Goal: Task Accomplishment & Management: Use online tool/utility

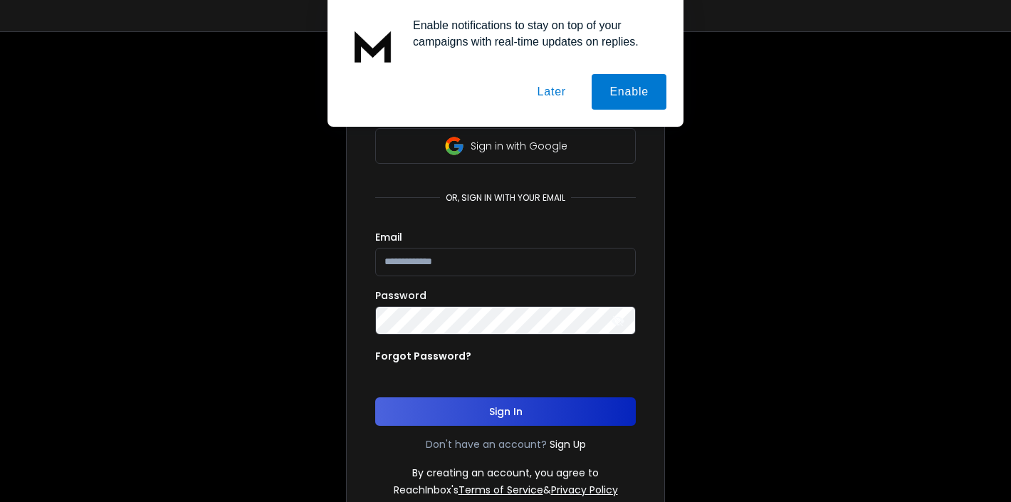
click at [0, 501] on nordpass-portal at bounding box center [0, 502] width 0 height 0
type input "**********"
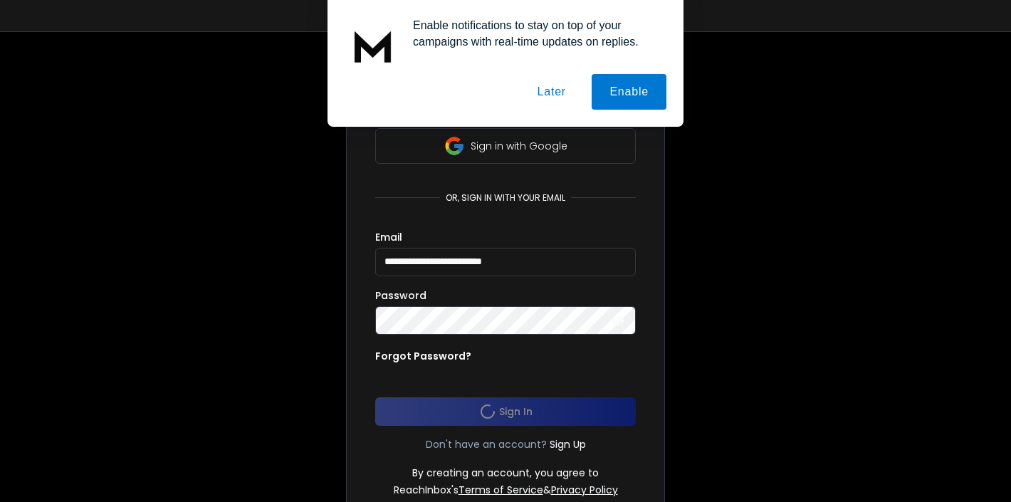
click at [556, 94] on button "Later" at bounding box center [551, 92] width 64 height 36
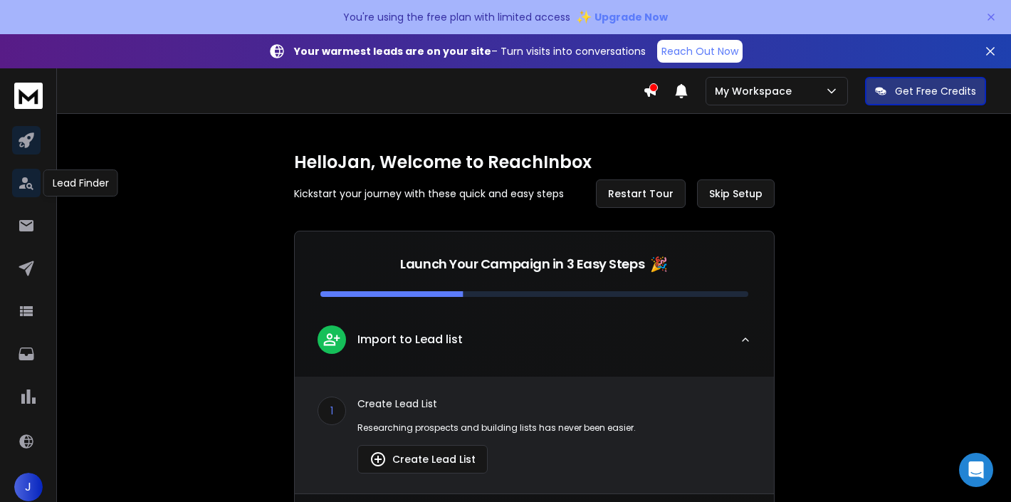
click at [34, 182] on link at bounding box center [26, 183] width 28 height 28
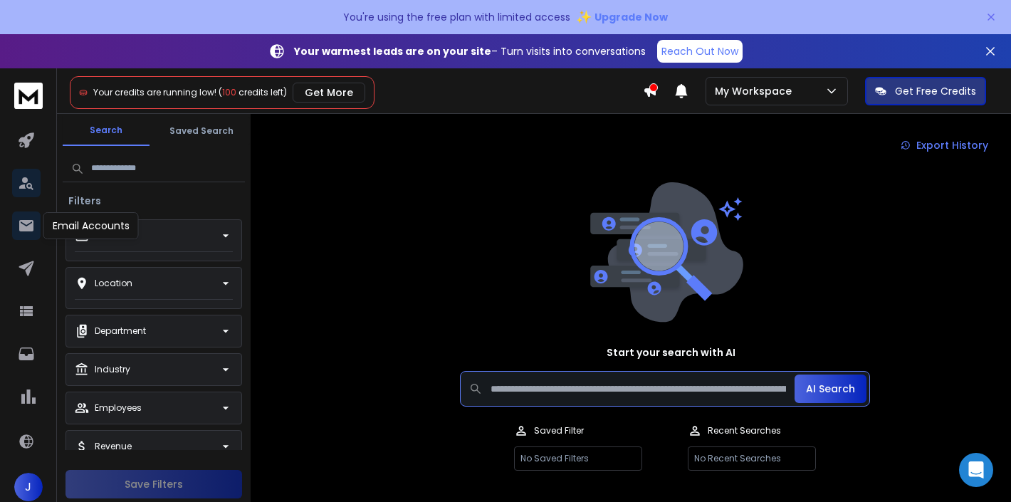
click at [35, 229] on link at bounding box center [26, 226] width 28 height 28
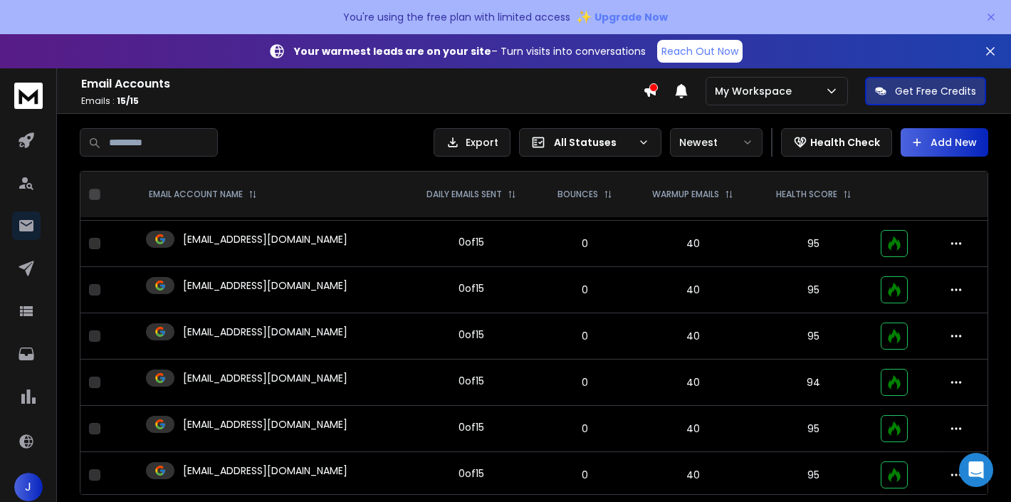
scroll to position [429, 0]
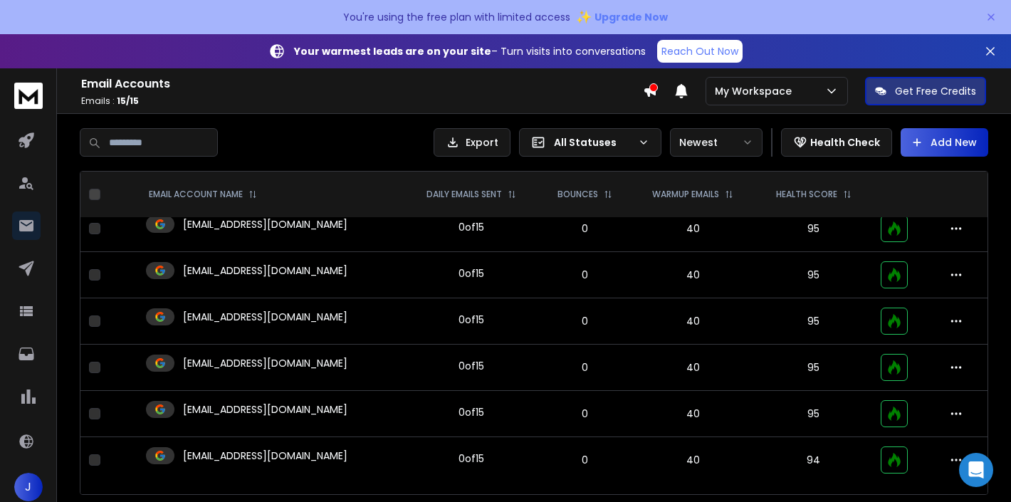
click at [953, 455] on icon at bounding box center [956, 460] width 13 height 13
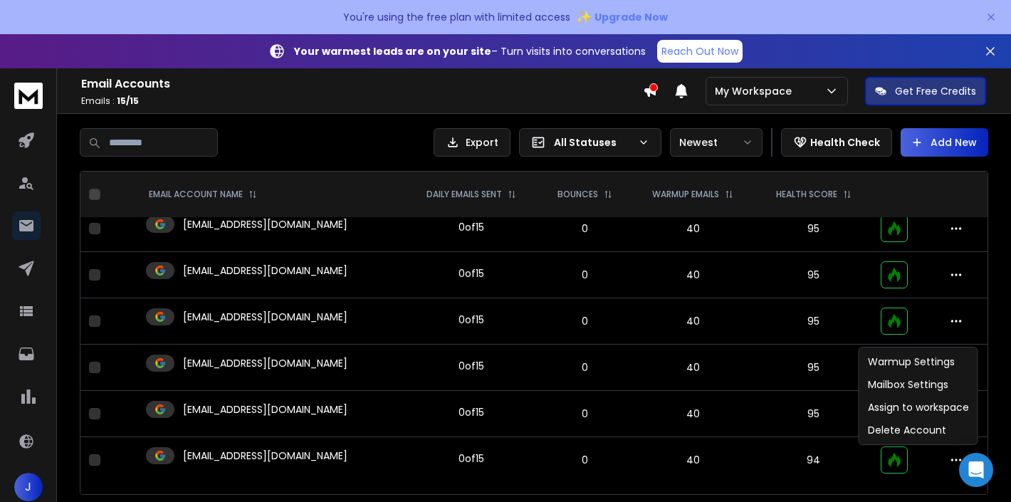
click at [479, 466] on td "0 of 15" at bounding box center [472, 455] width 134 height 37
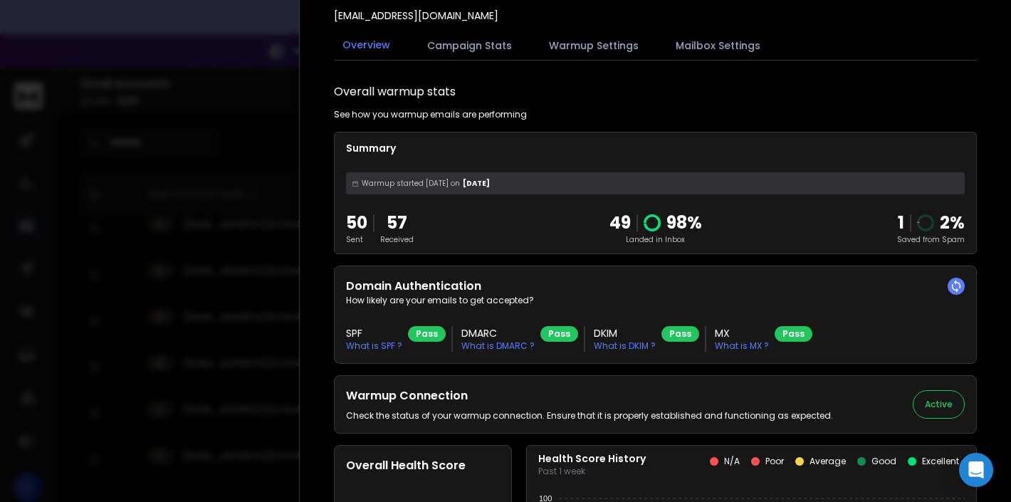
scroll to position [0, 0]
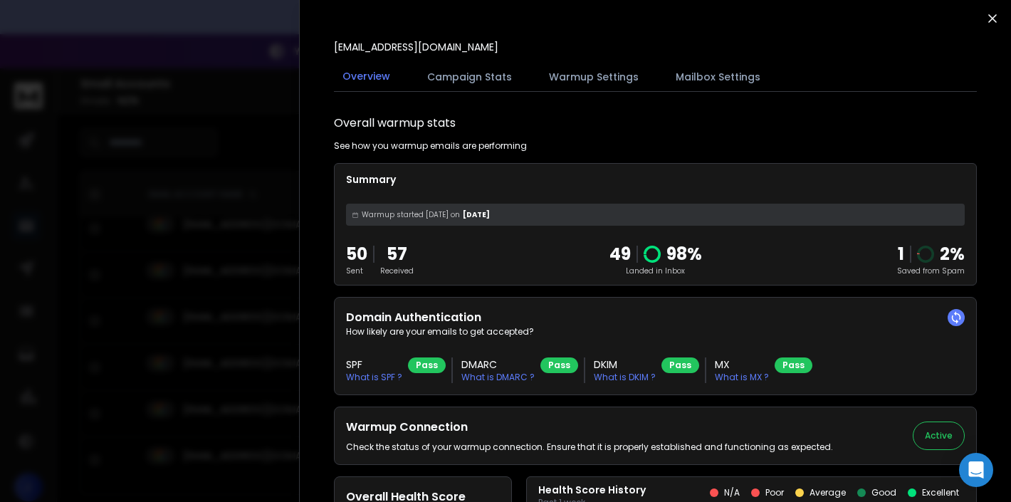
click at [986, 24] on icon "button" at bounding box center [993, 18] width 14 height 14
